Goal: Task Accomplishment & Management: Manage account settings

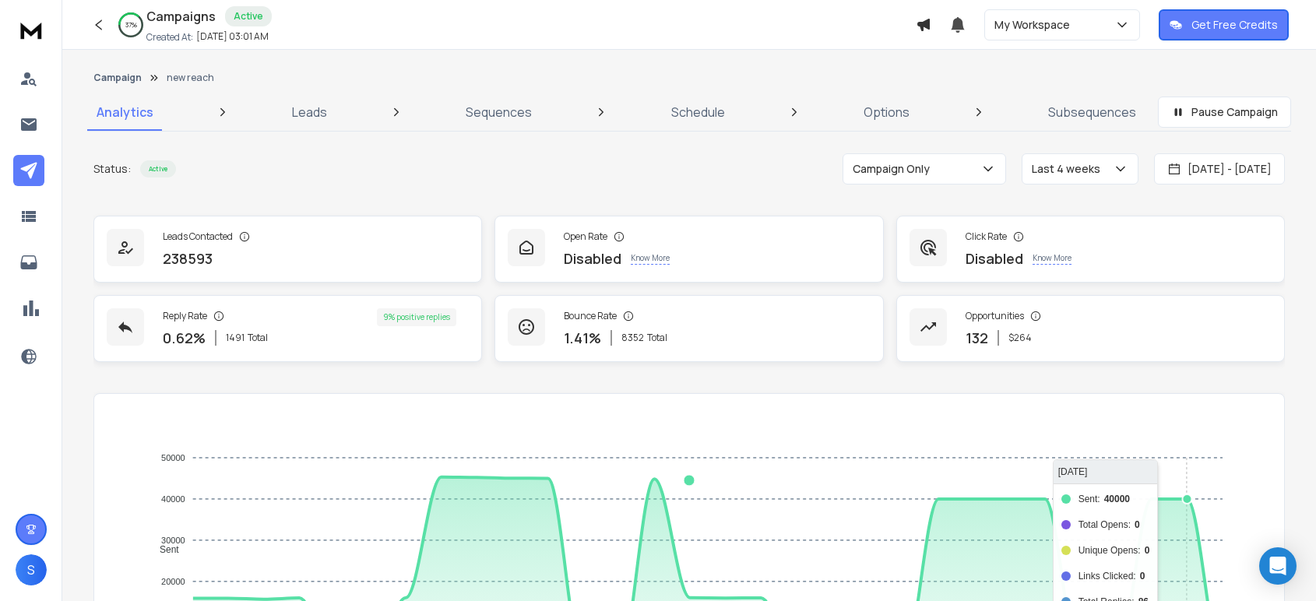
scroll to position [259, 0]
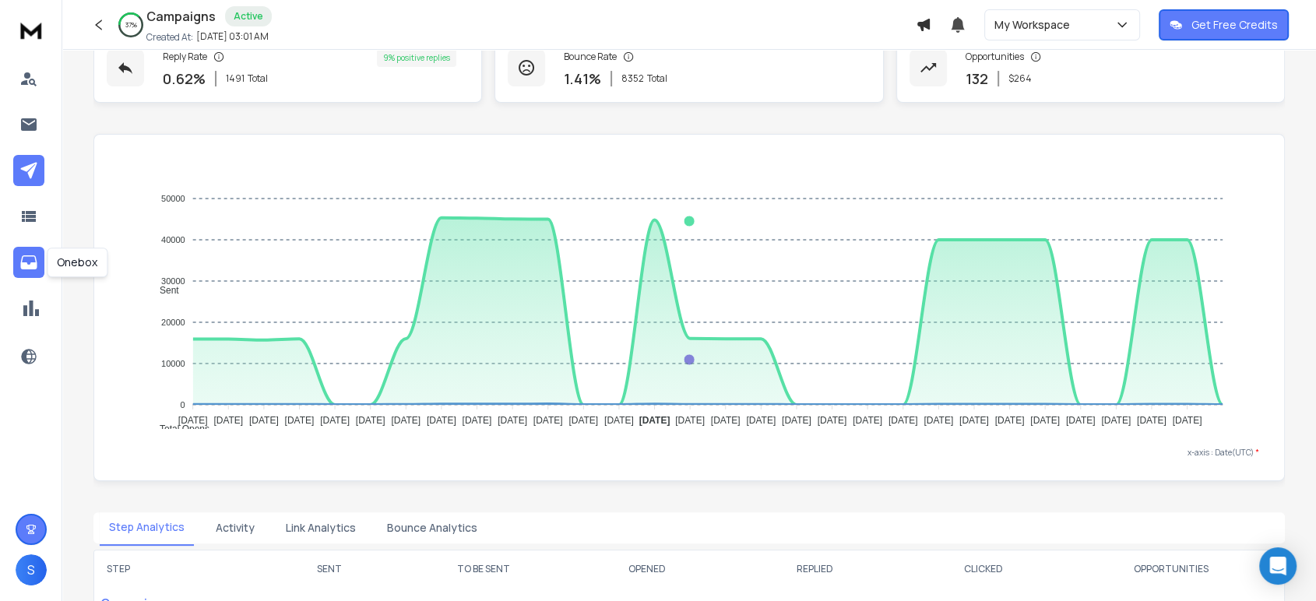
click at [31, 262] on icon at bounding box center [28, 262] width 19 height 19
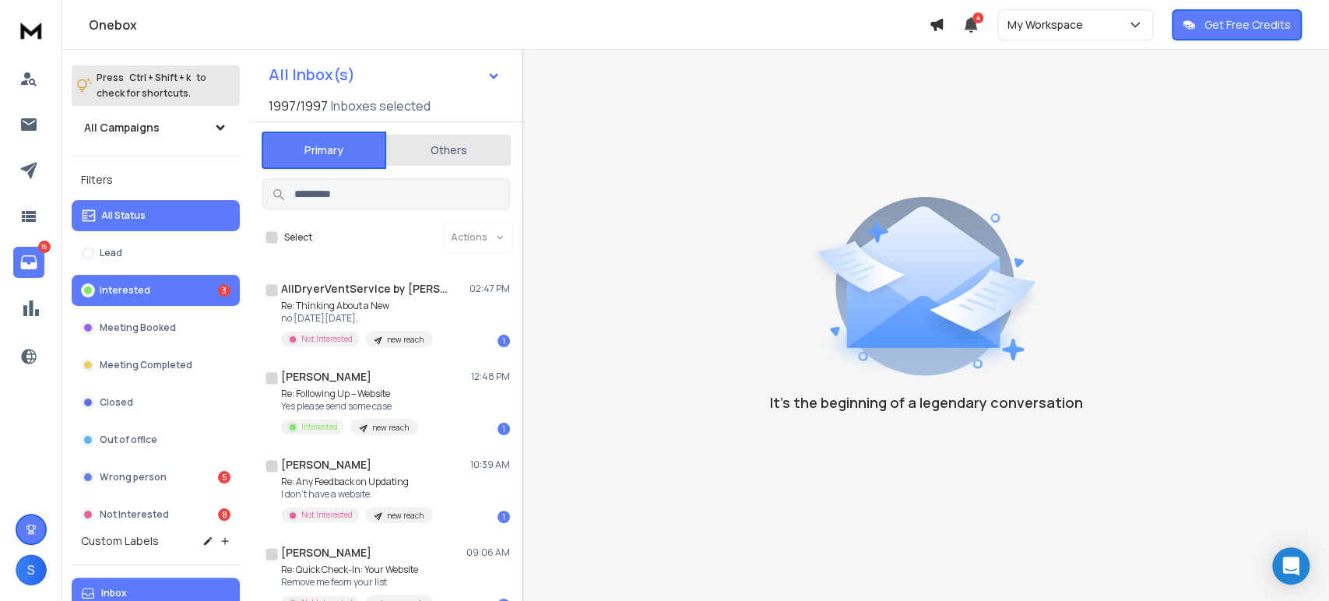
click at [170, 284] on button "Interested 3" at bounding box center [156, 290] width 168 height 31
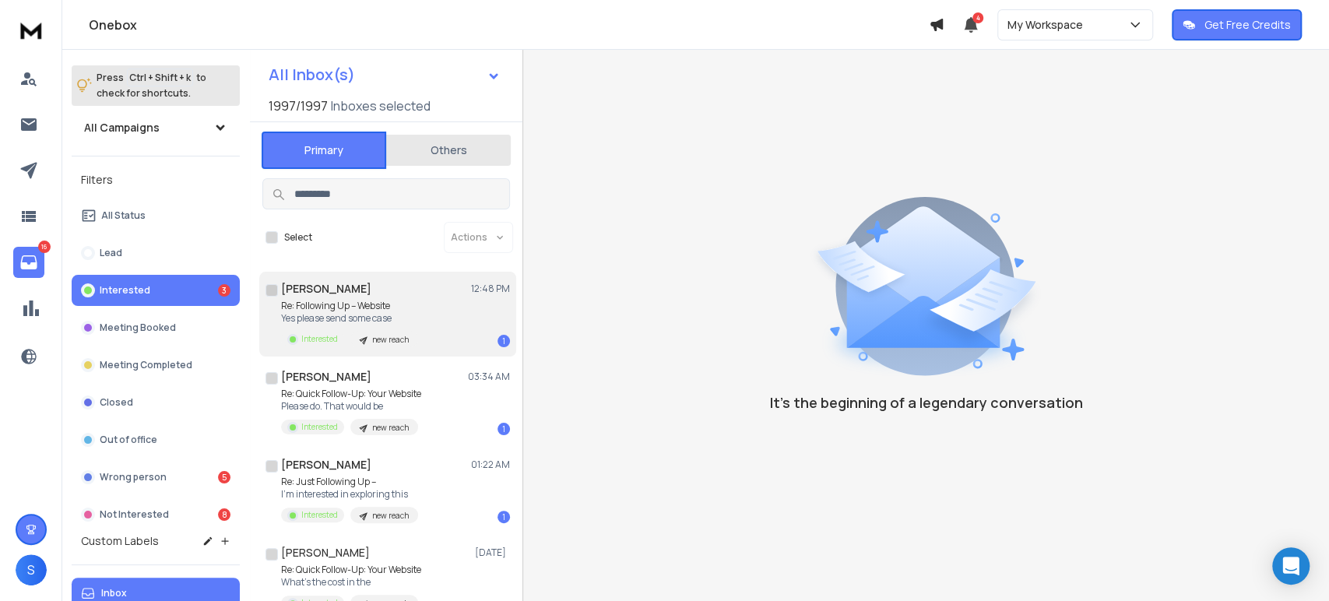
click at [421, 283] on div "[PERSON_NAME] 12:48 PM" at bounding box center [395, 289] width 229 height 16
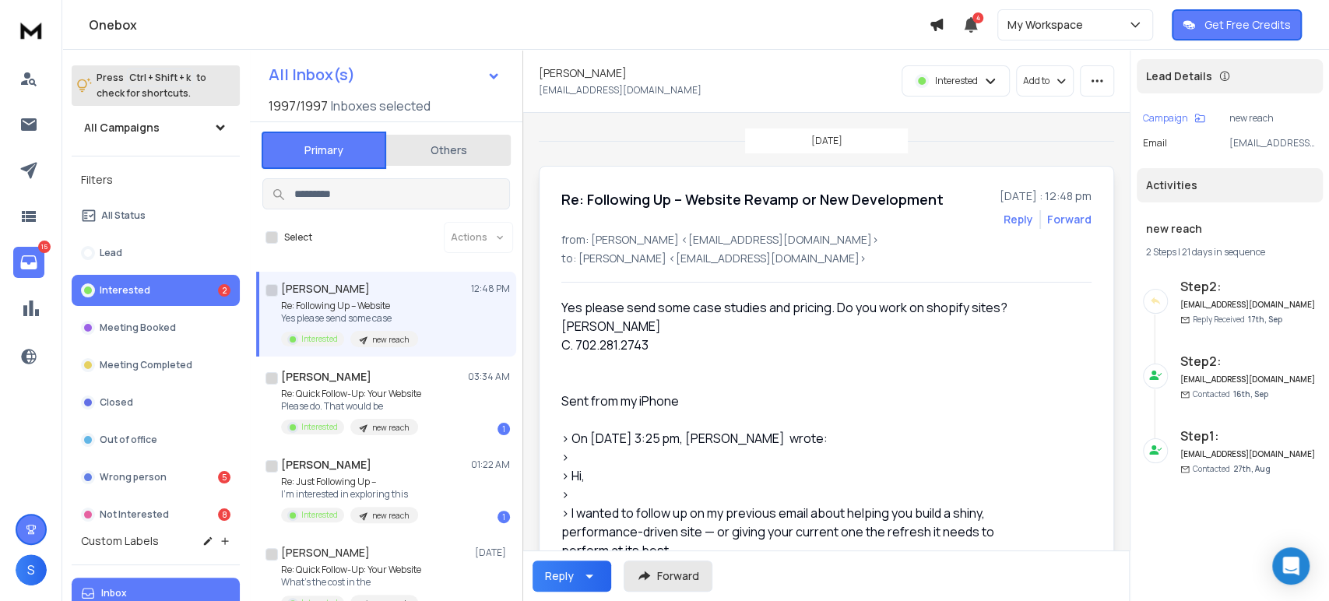
click at [693, 568] on button "Forward" at bounding box center [668, 575] width 89 height 31
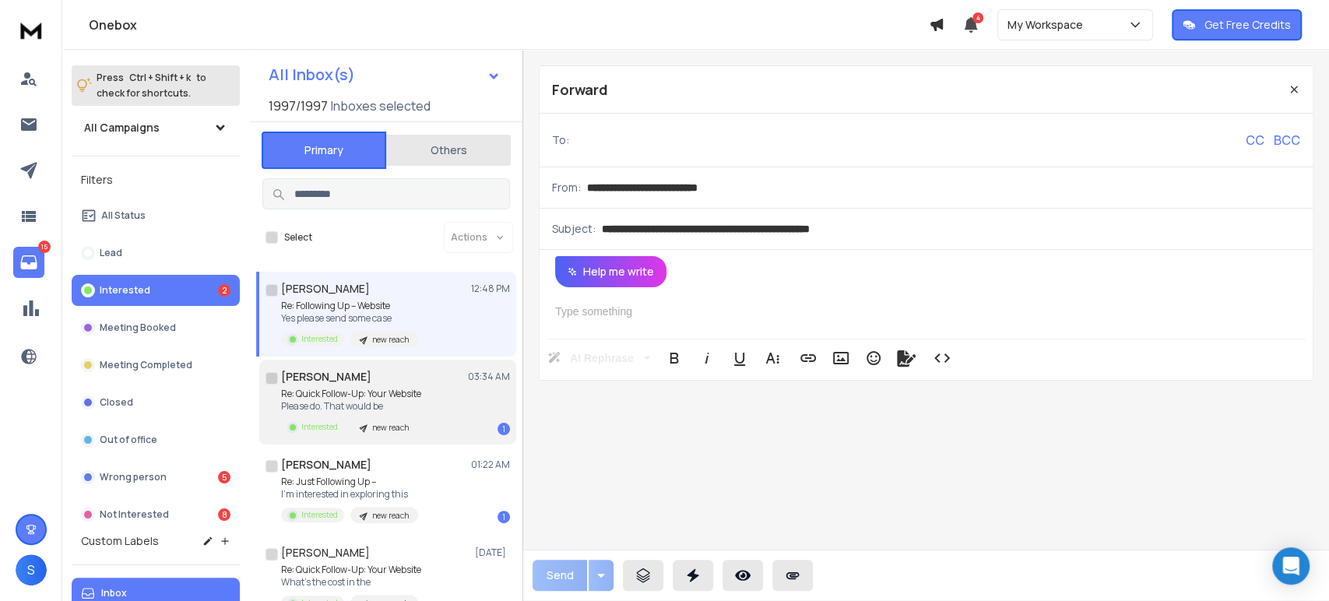
click at [421, 388] on p "Re: Quick Follow-Up: Your Website" at bounding box center [351, 394] width 140 height 12
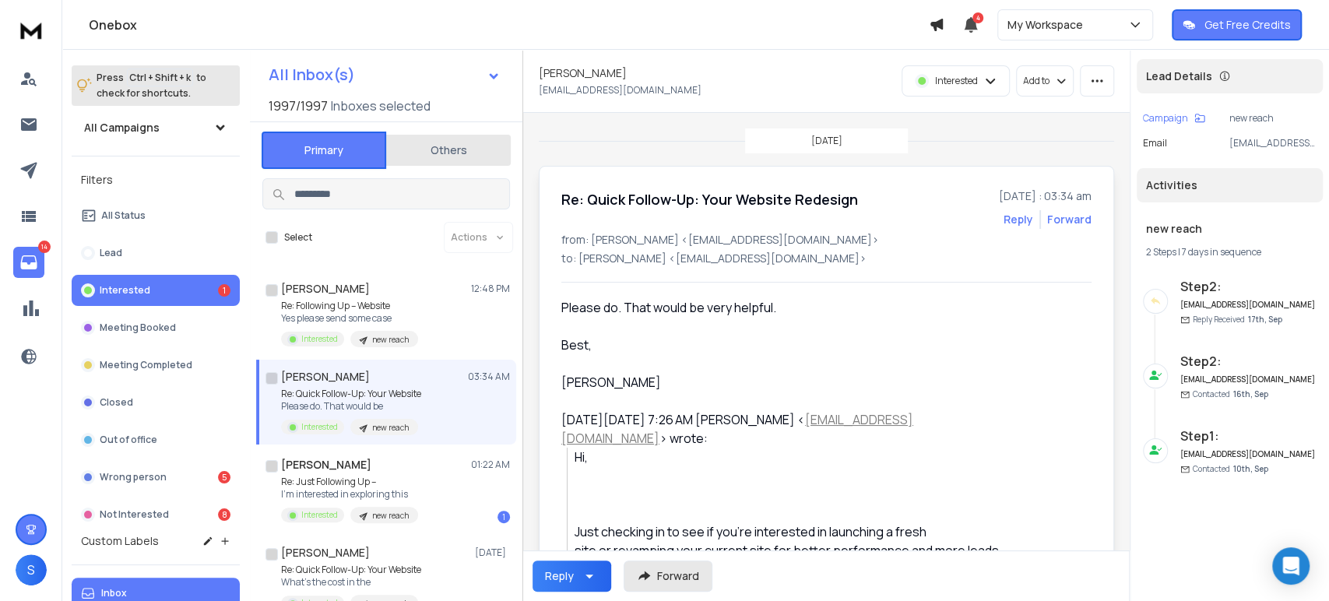
click at [658, 567] on button "Forward" at bounding box center [668, 575] width 89 height 31
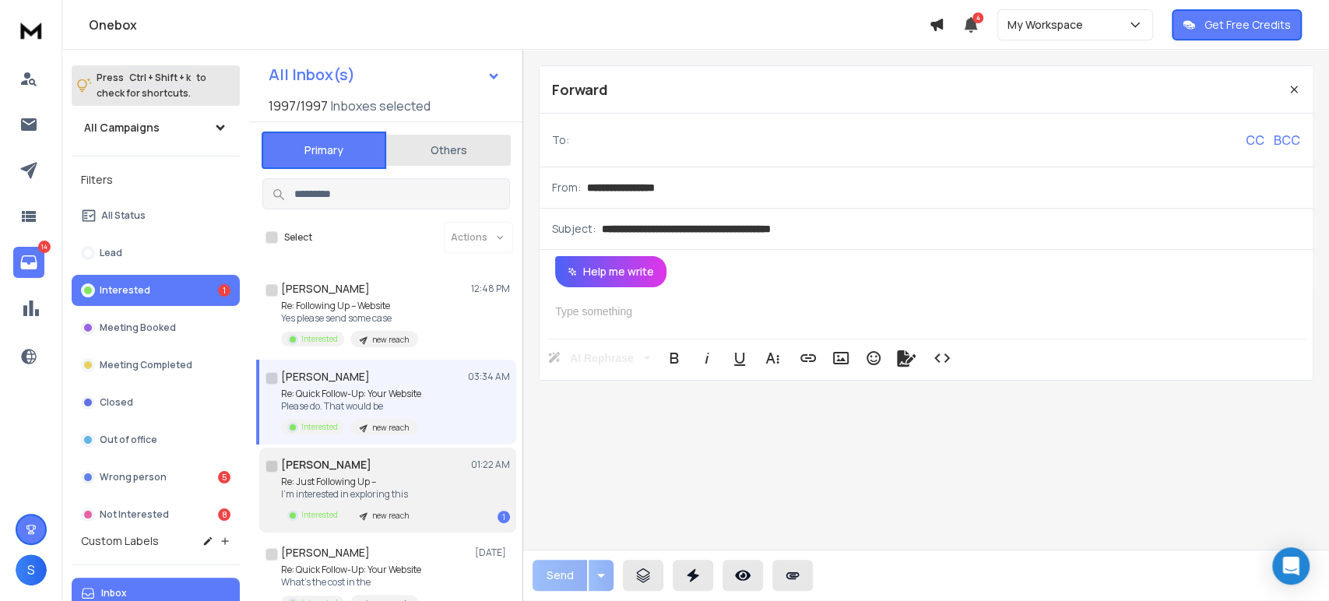
click at [389, 474] on div "[PERSON_NAME] 01:22 AM Re: Just Following Up – I'm interested in exploring this…" at bounding box center [395, 490] width 229 height 66
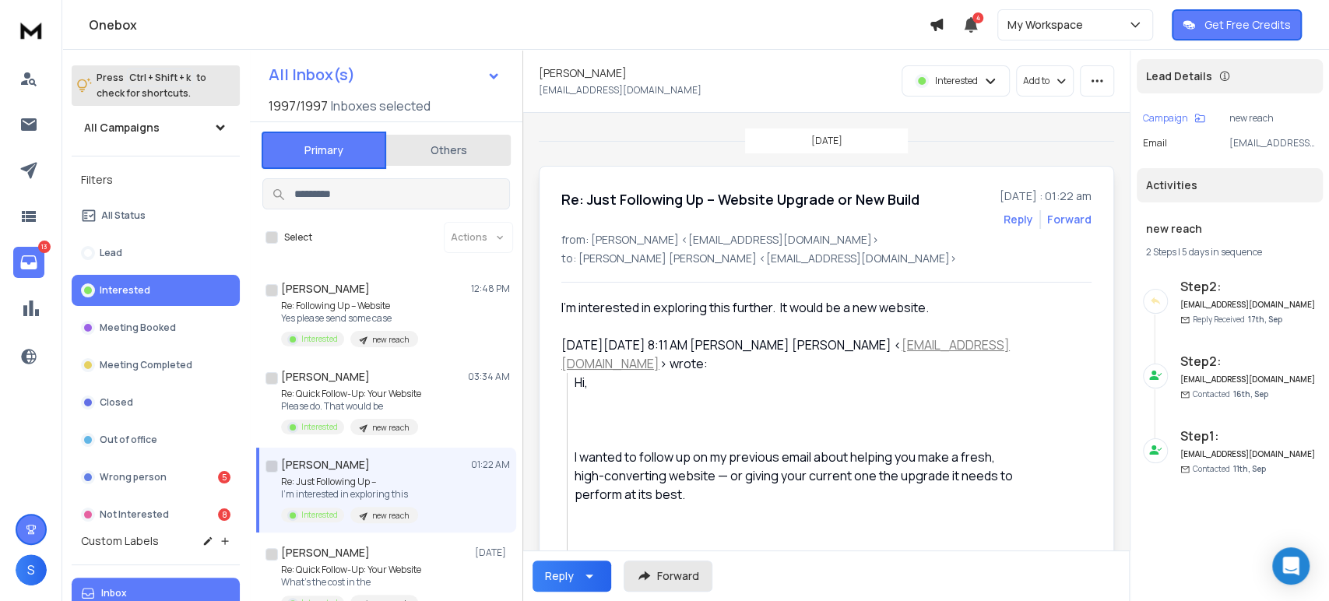
click at [680, 576] on button "Forward" at bounding box center [668, 575] width 89 height 31
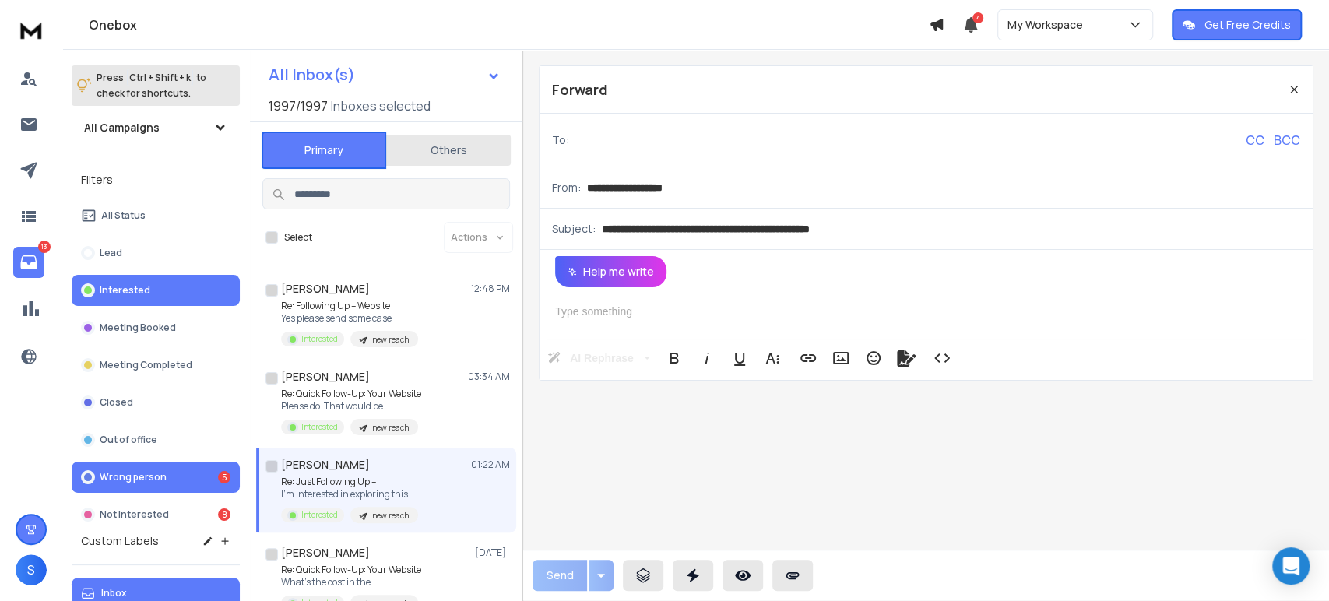
click at [180, 471] on button "Wrong person 5" at bounding box center [156, 477] width 168 height 31
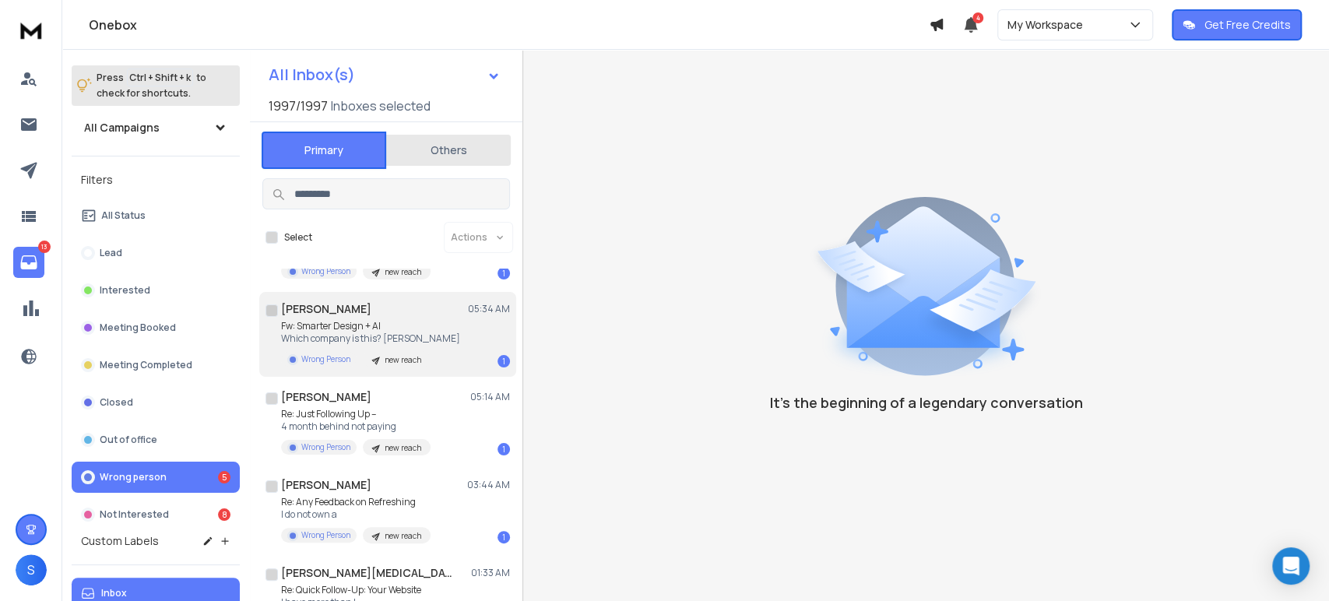
scroll to position [86, 0]
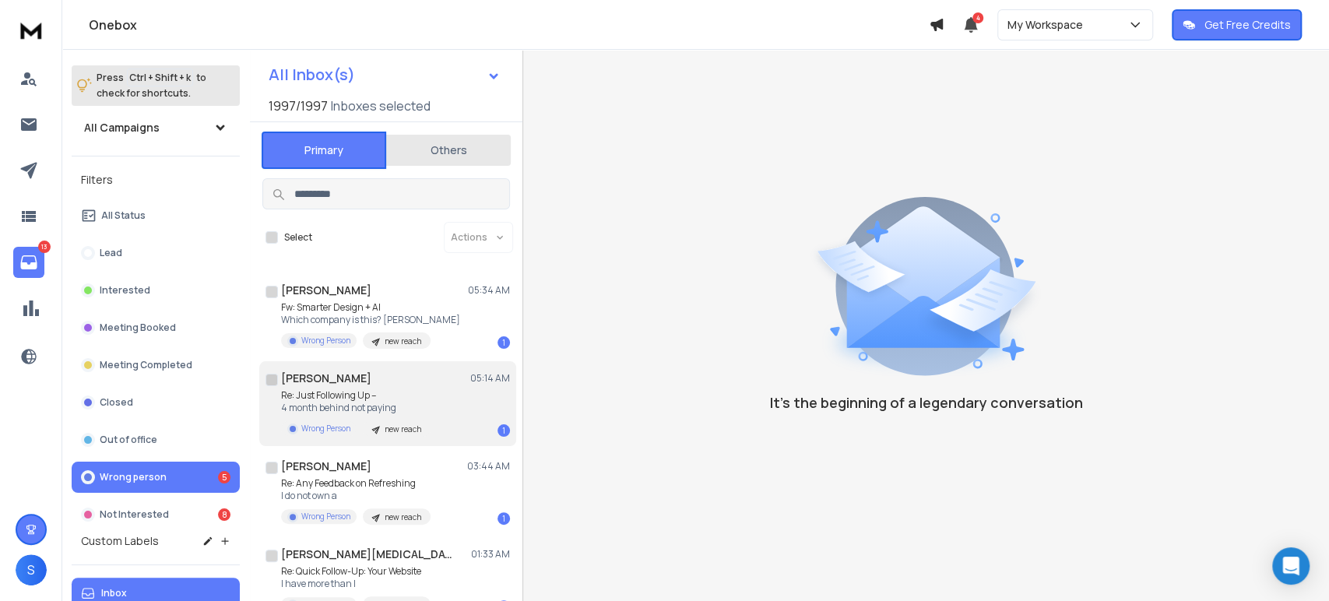
click at [437, 399] on div "Re: Just Following Up – 4 month behind not paying Wrong Person new reach 1" at bounding box center [395, 412] width 229 height 47
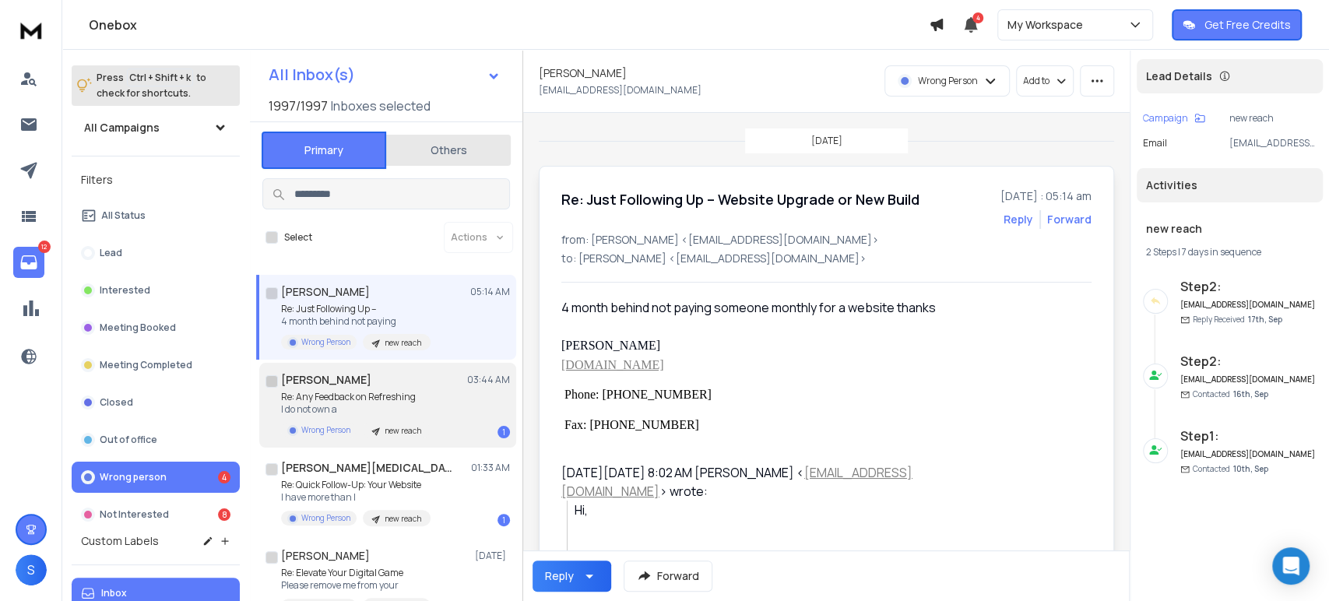
scroll to position [259, 0]
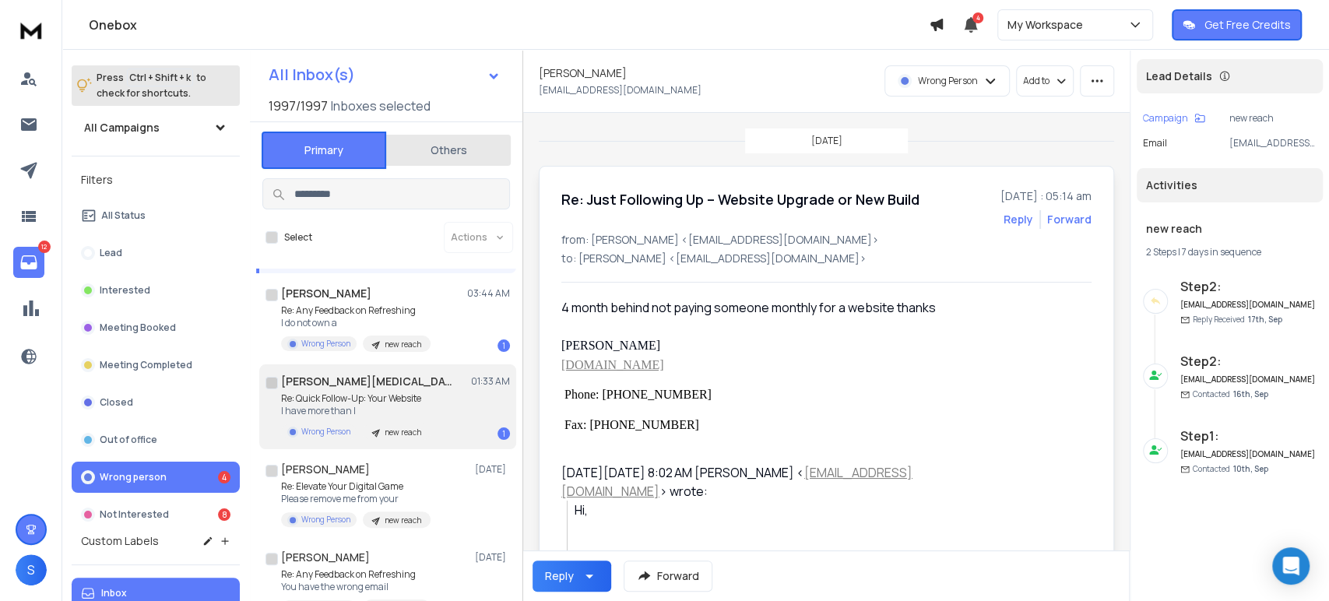
click at [448, 392] on div "Re: Quick Follow-Up: Your Website I have more than I Wrong Person new reach 1" at bounding box center [395, 415] width 229 height 47
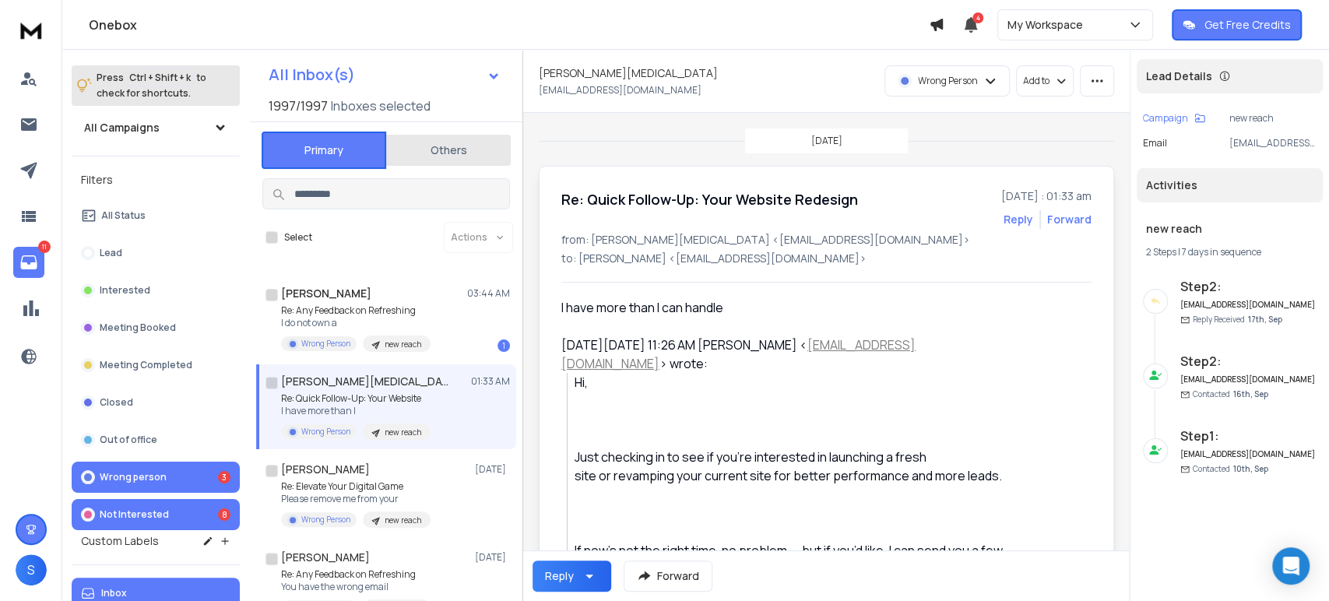
click at [184, 519] on button "Not Interested 8" at bounding box center [156, 514] width 168 height 31
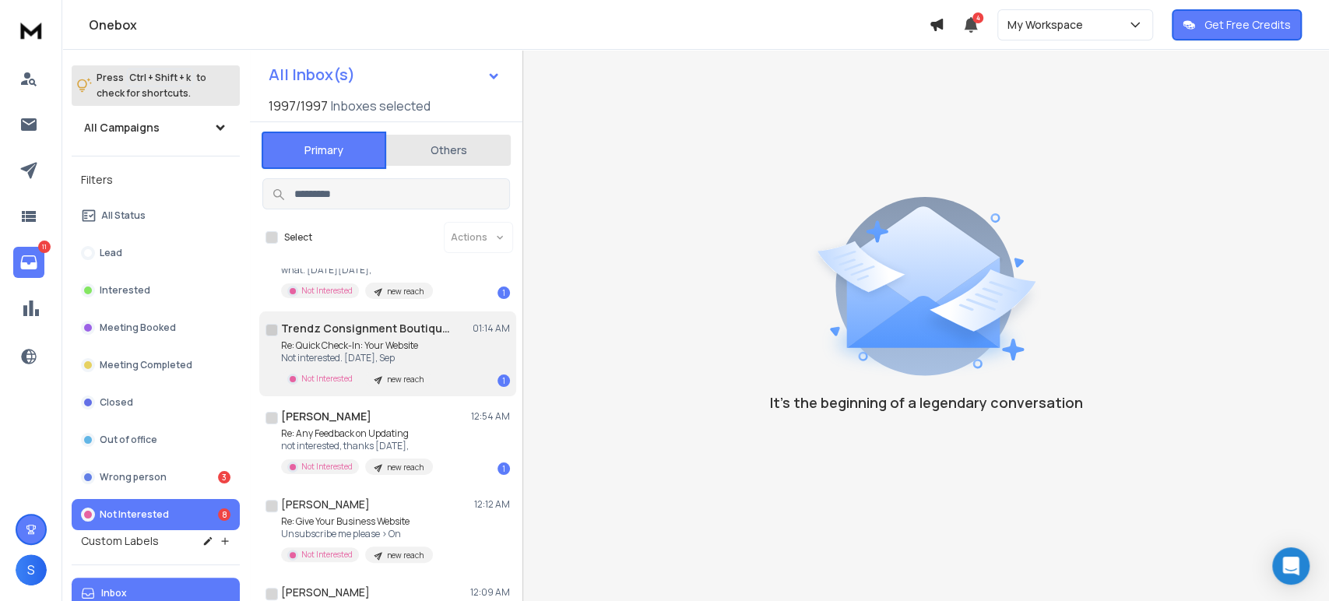
scroll to position [518, 0]
